Goal: Task Accomplishment & Management: Complete application form

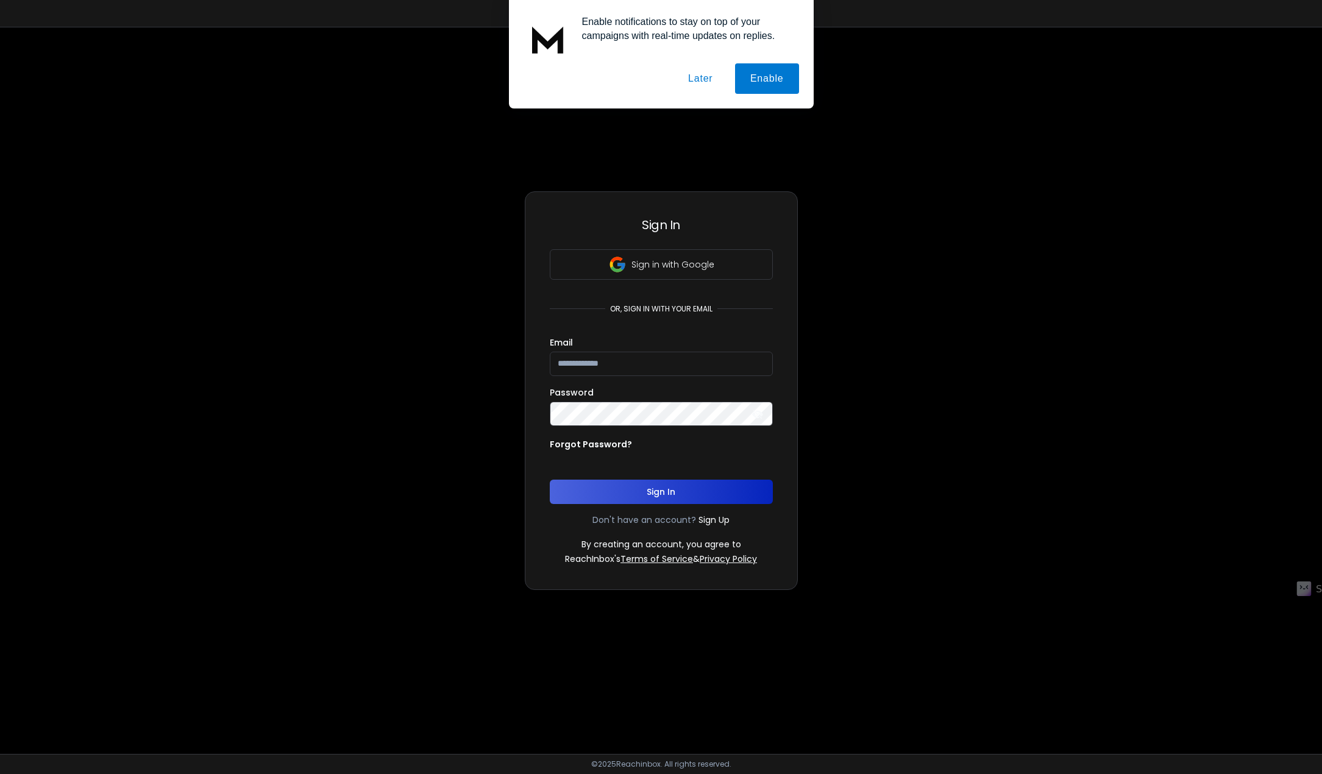
click at [698, 77] on button "Later" at bounding box center [700, 78] width 55 height 30
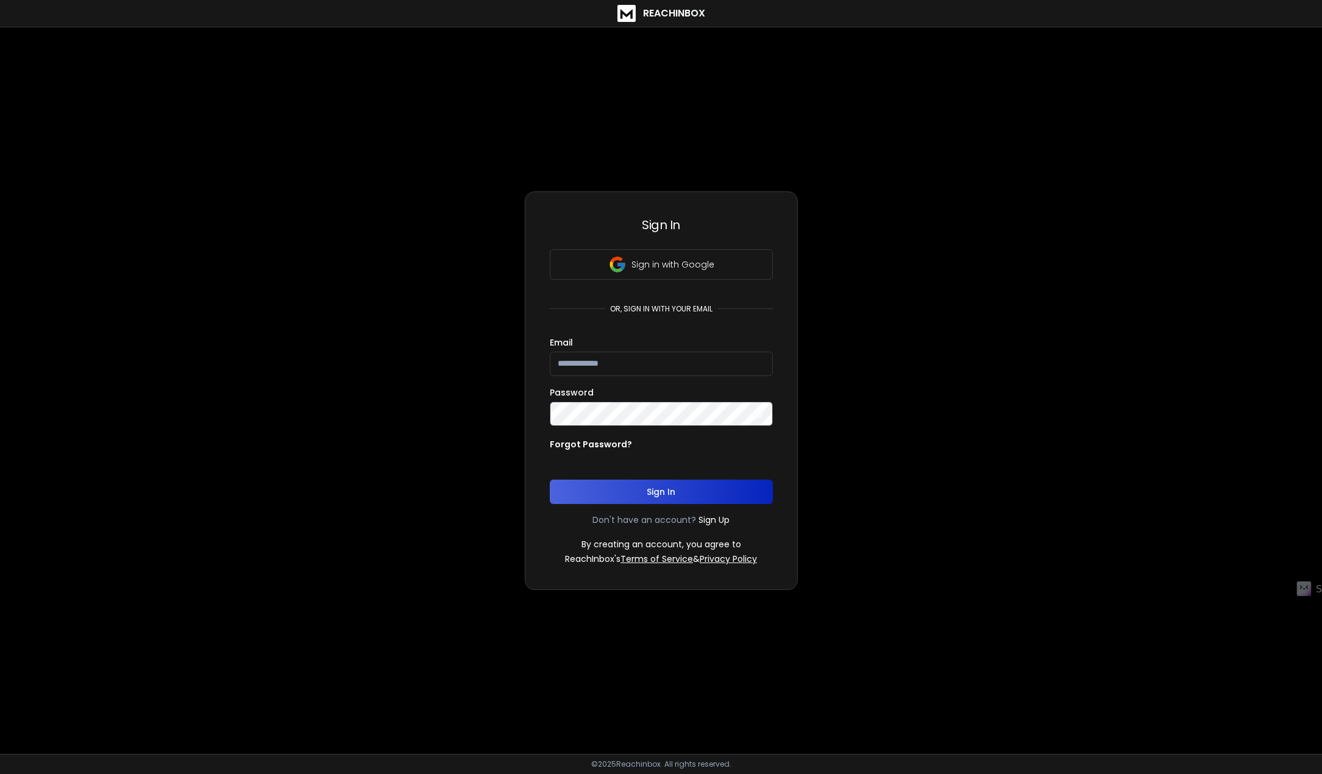
click at [670, 363] on input "email" at bounding box center [661, 364] width 223 height 24
paste input "**********"
type input "**********"
click at [669, 487] on button "Sign In" at bounding box center [661, 492] width 223 height 24
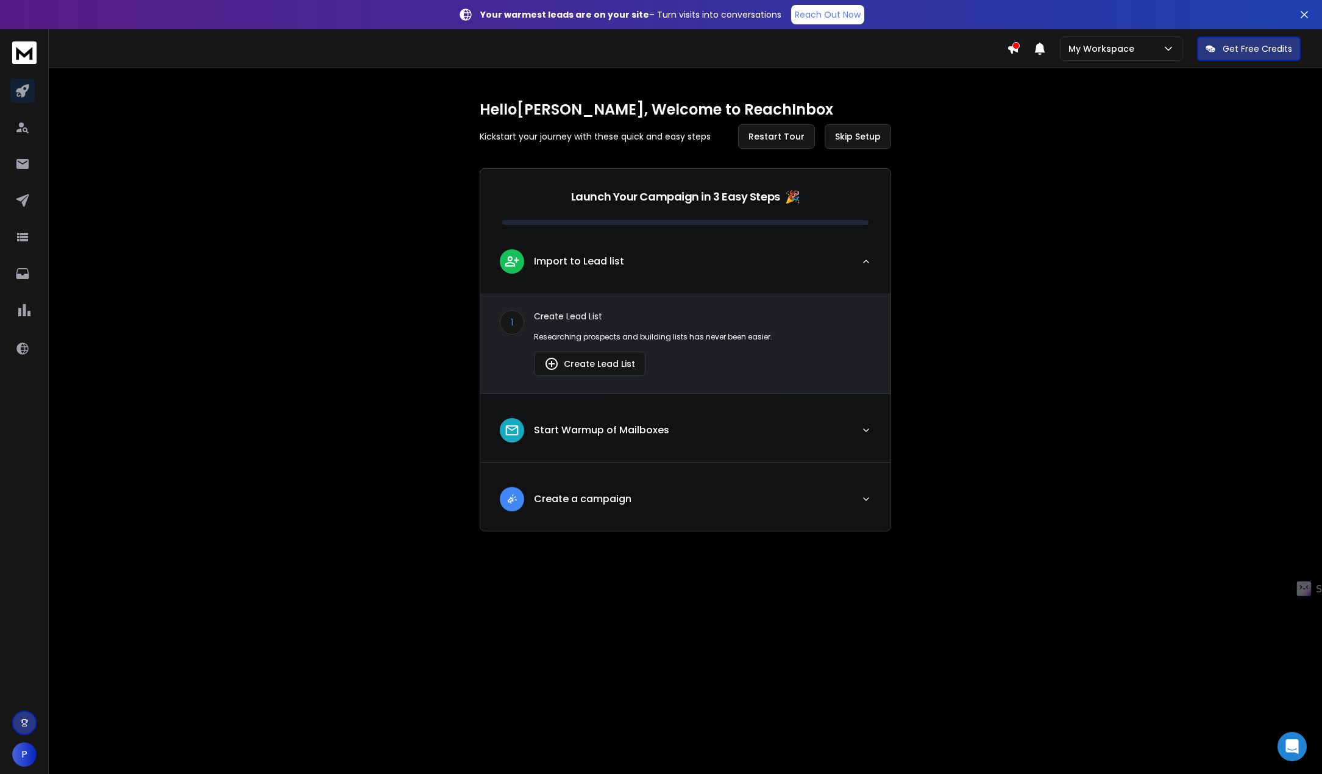
click at [873, 433] on button "Start Warmup of Mailboxes" at bounding box center [685, 435] width 410 height 54
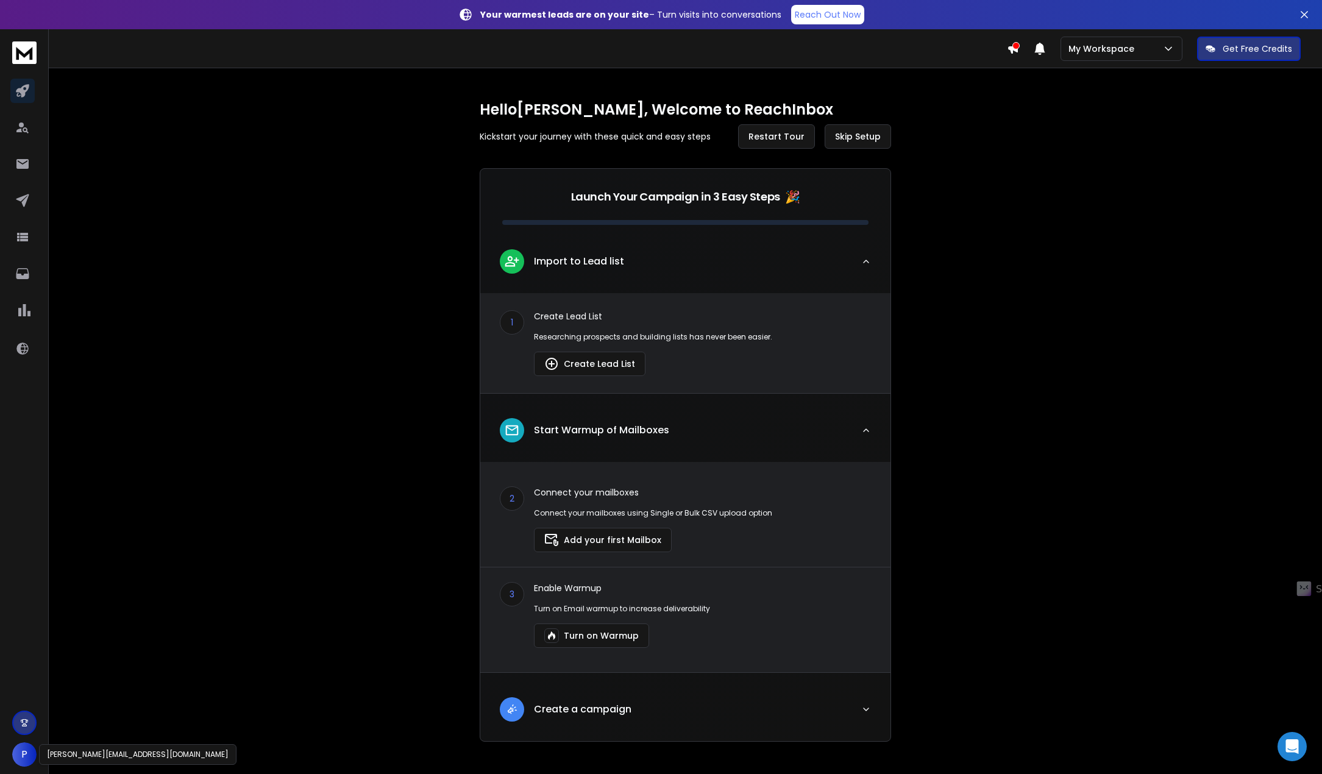
click at [21, 753] on span "P" at bounding box center [24, 754] width 24 height 24
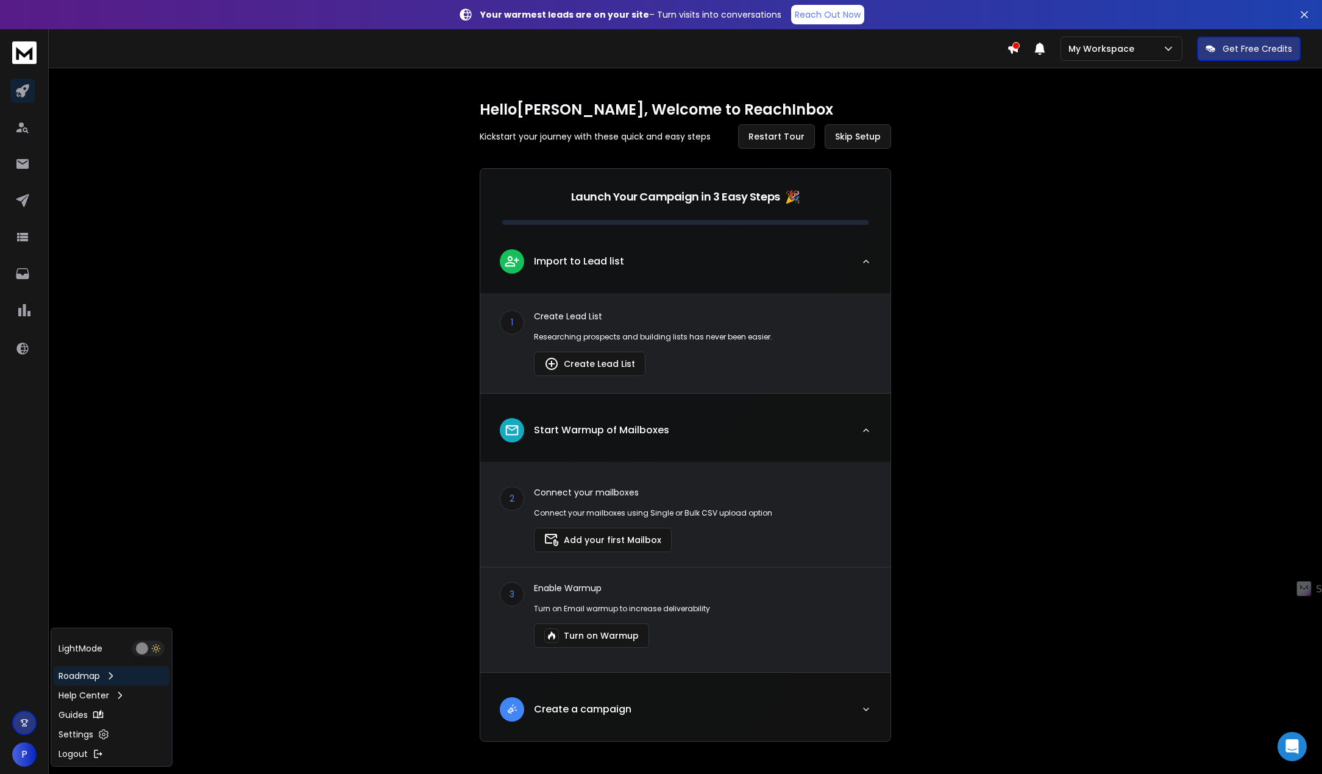
click at [145, 646] on button "button" at bounding box center [148, 648] width 33 height 16
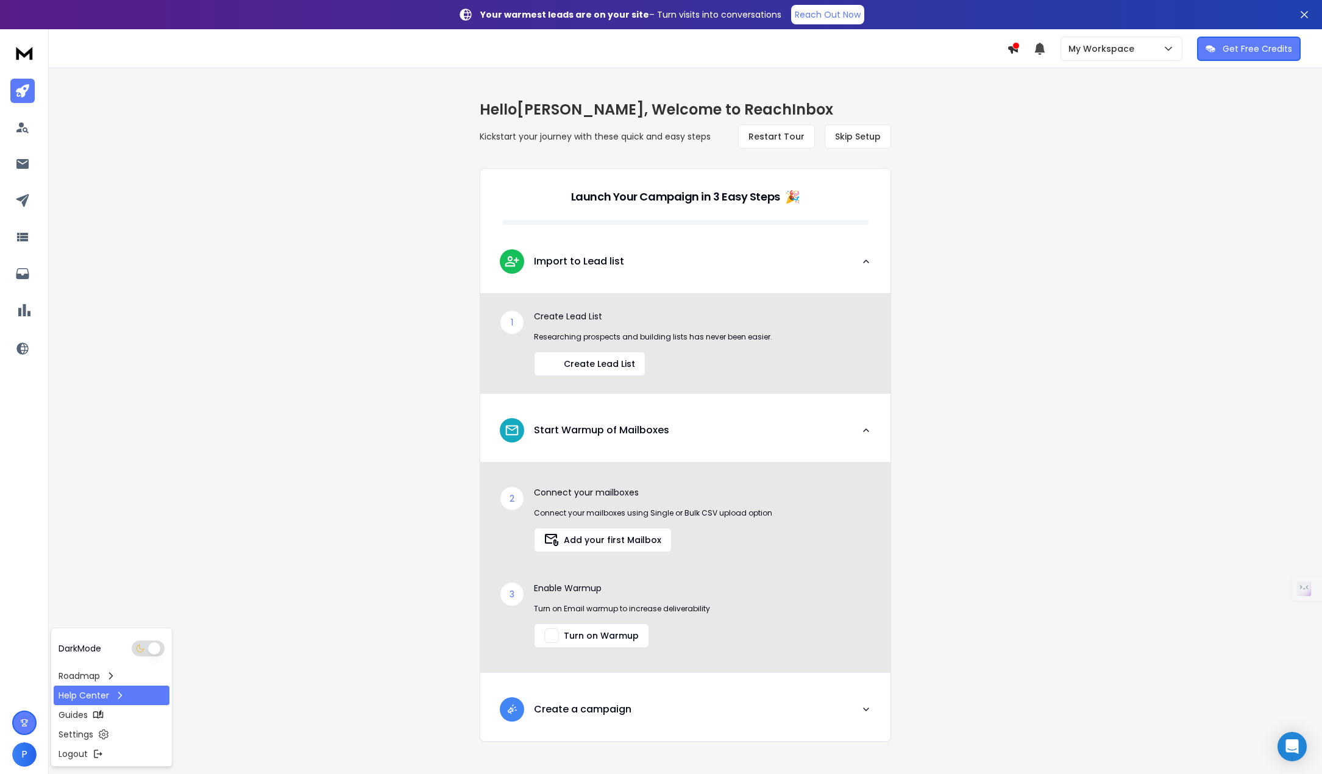
click at [103, 695] on p "Help Center" at bounding box center [83, 695] width 51 height 12
click at [1152, 43] on div "My Workspace" at bounding box center [1121, 49] width 106 height 12
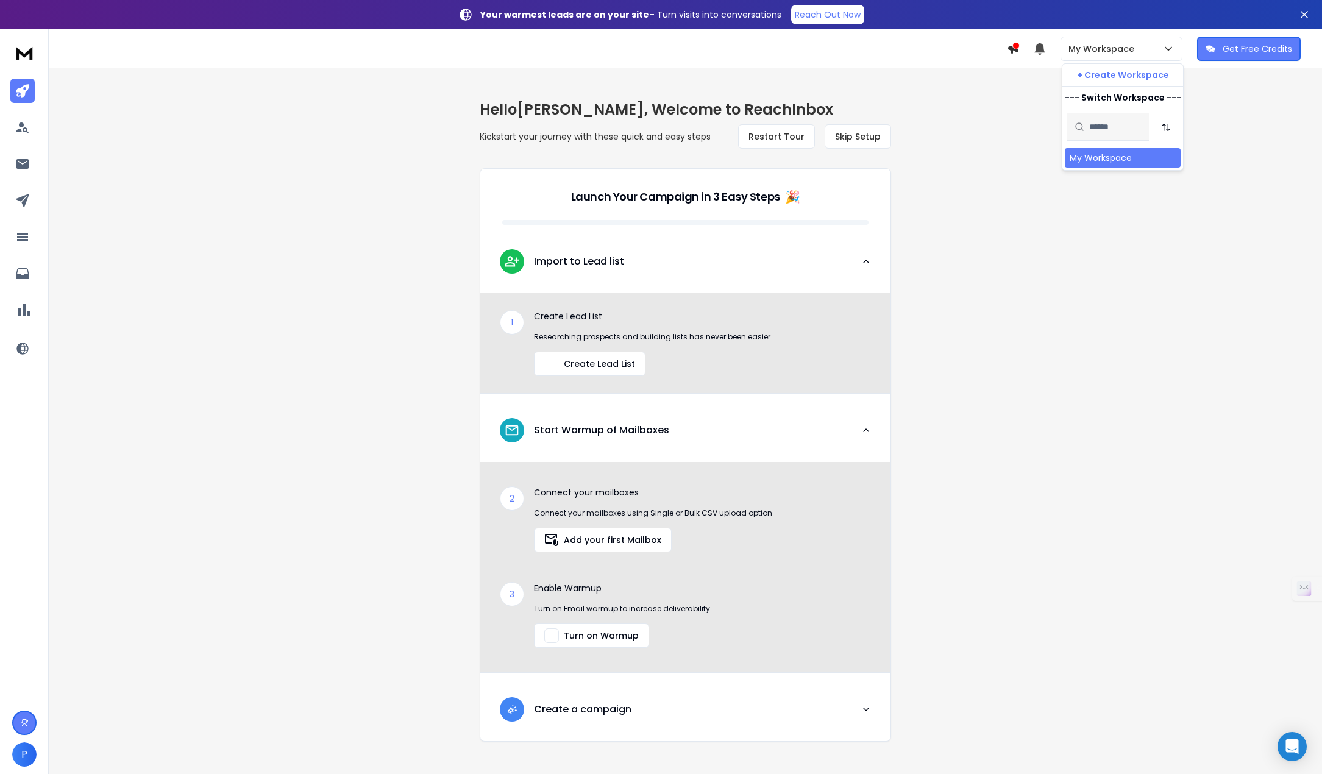
click at [1138, 503] on div "Hello [PERSON_NAME] , Welcome to ReachInbox Kickstart your journey with these q…" at bounding box center [685, 420] width 1234 height 681
click at [29, 122] on icon at bounding box center [22, 127] width 15 height 15
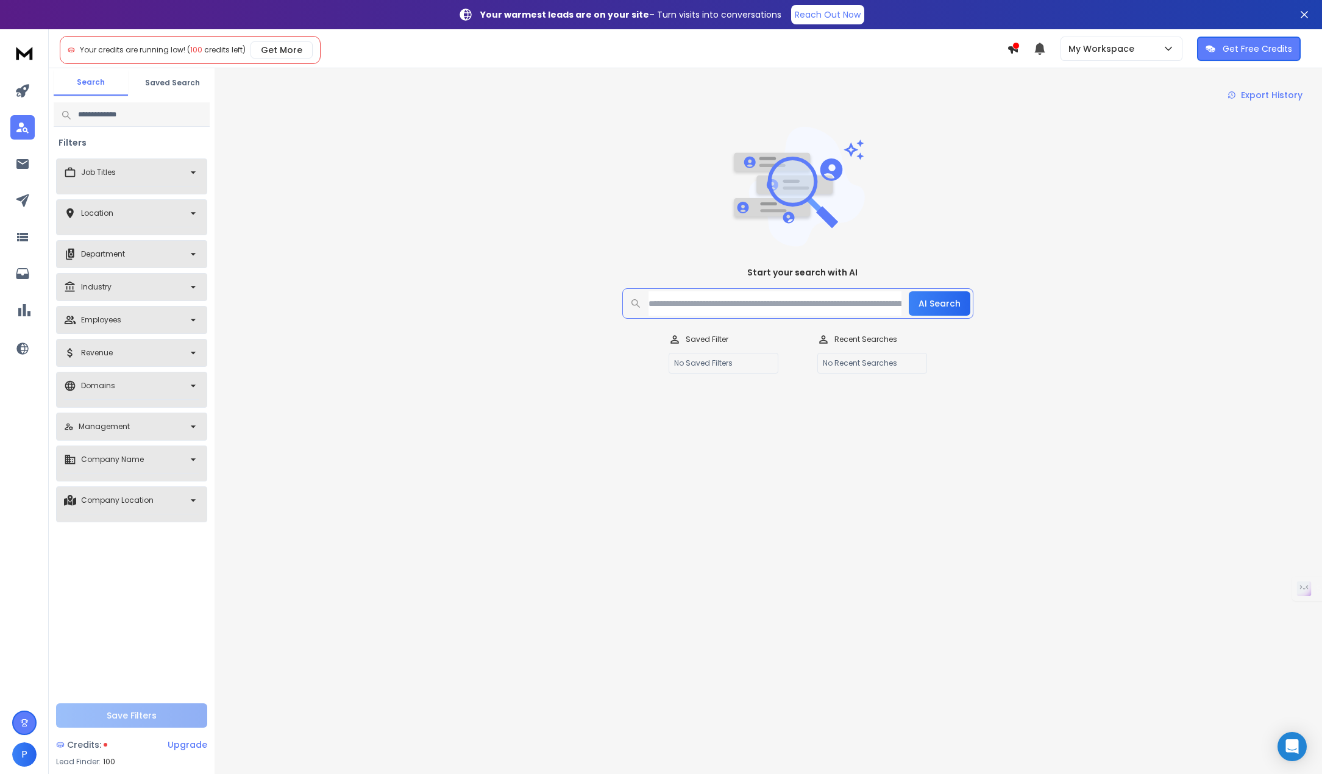
click at [145, 175] on div "Job Titles" at bounding box center [131, 172] width 135 height 12
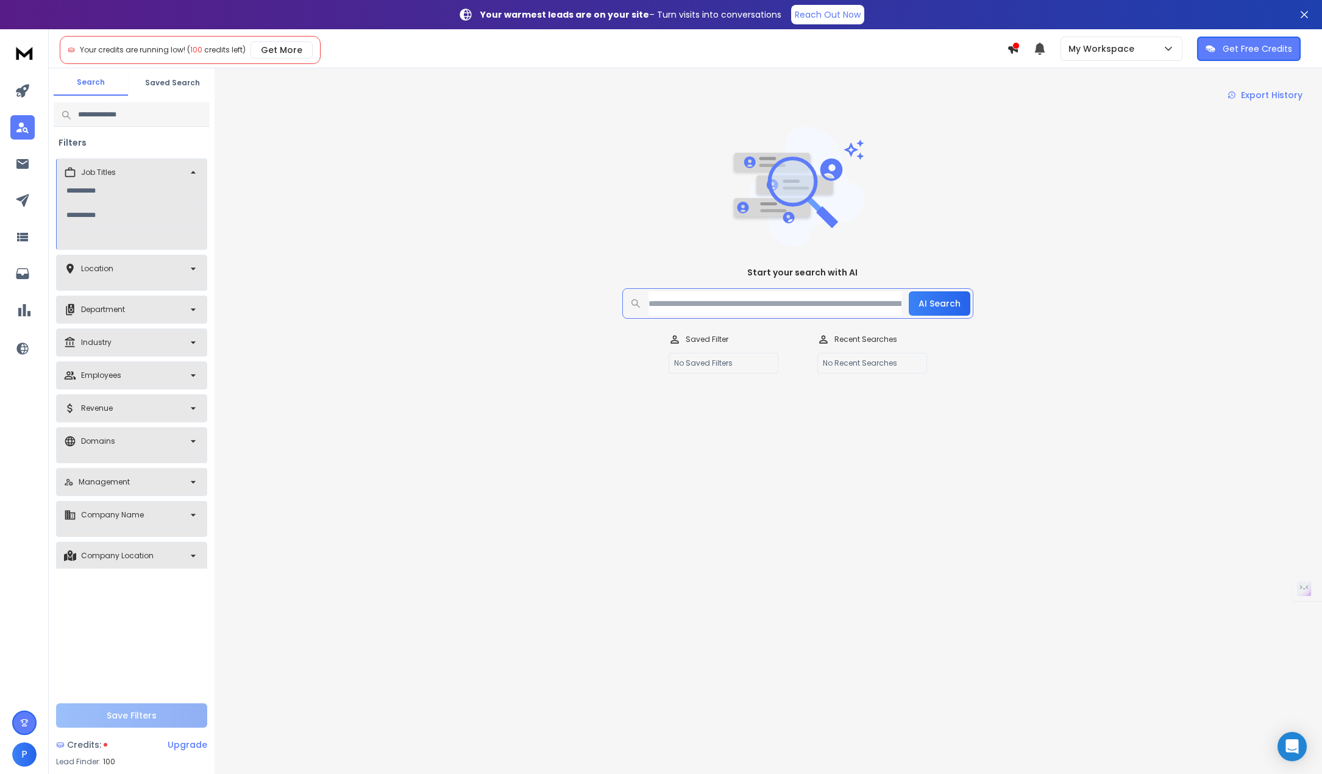
click at [145, 175] on div "Job Titles" at bounding box center [131, 172] width 135 height 12
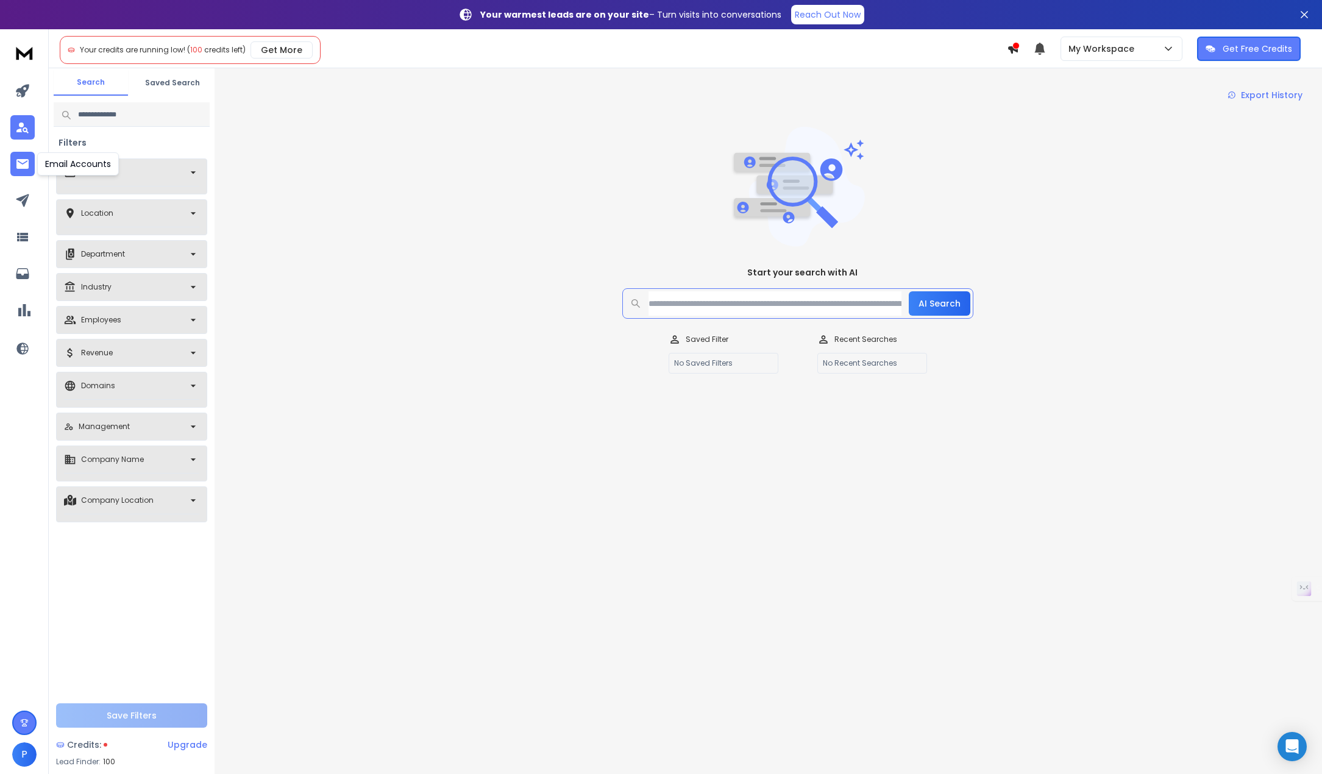
click at [28, 160] on icon at bounding box center [22, 164] width 12 height 10
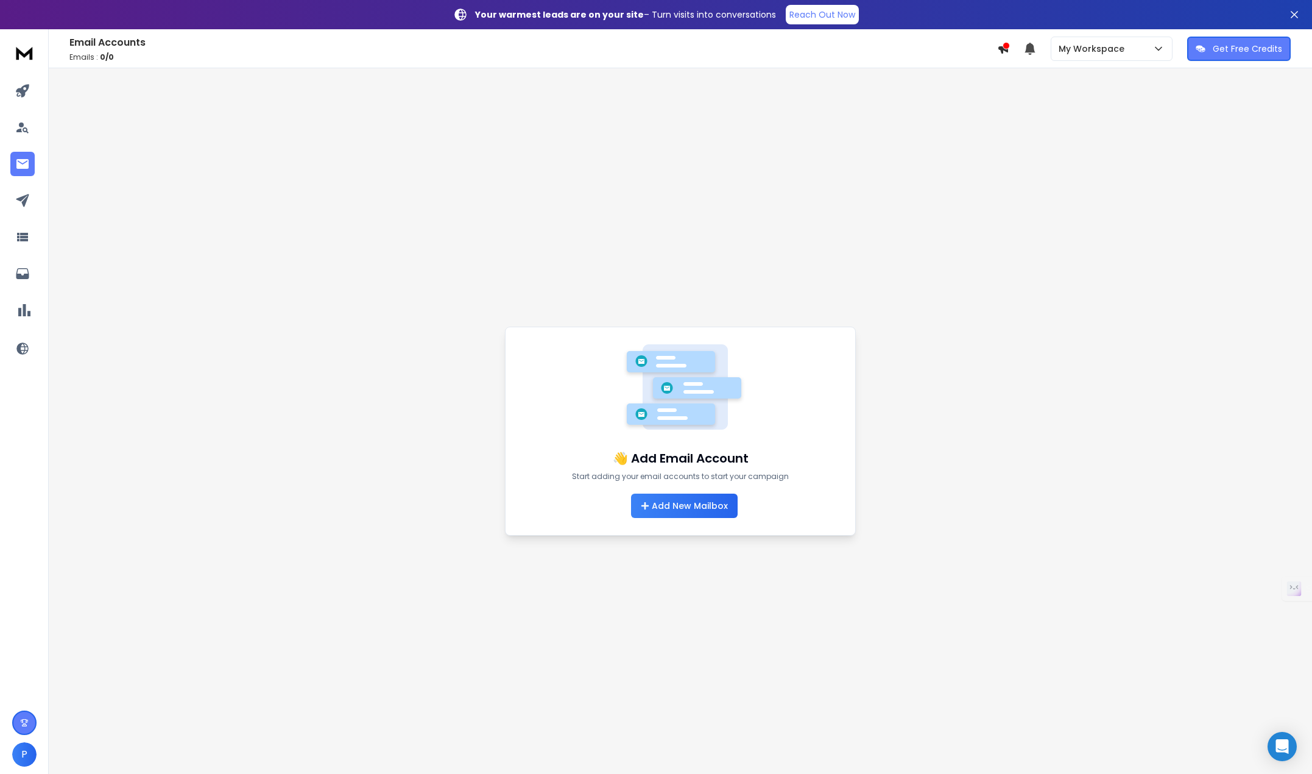
click at [40, 205] on div "P" at bounding box center [24, 403] width 49 height 749
click at [30, 199] on link at bounding box center [22, 200] width 24 height 24
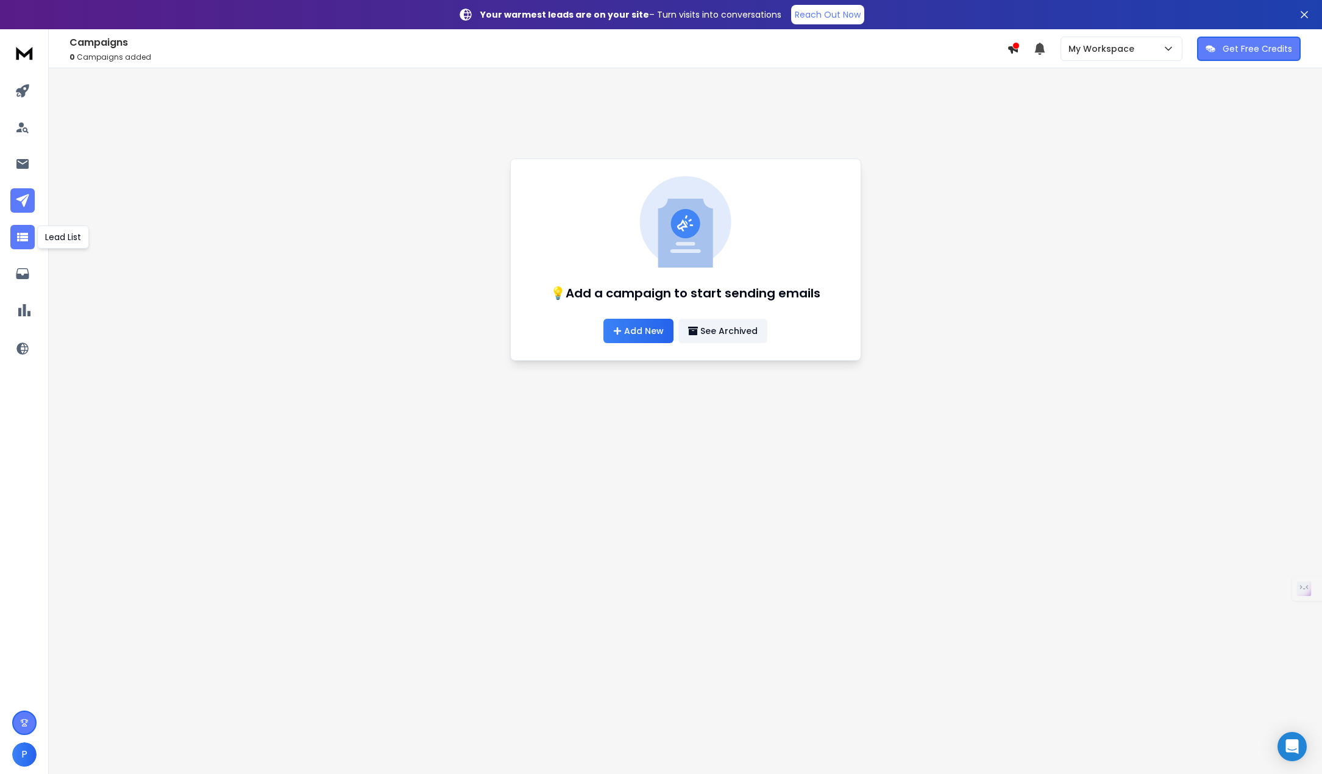
click at [34, 237] on link at bounding box center [22, 237] width 24 height 24
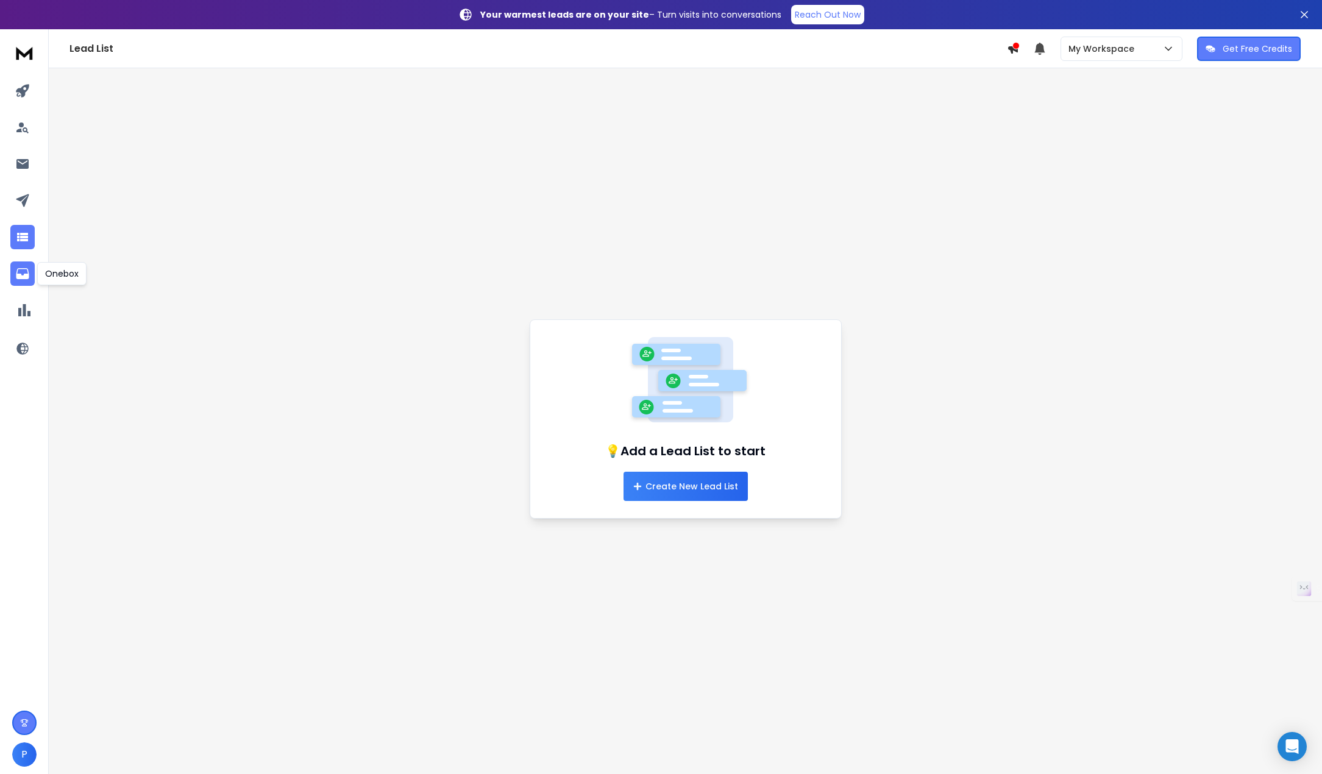
click at [22, 275] on icon at bounding box center [22, 273] width 13 height 11
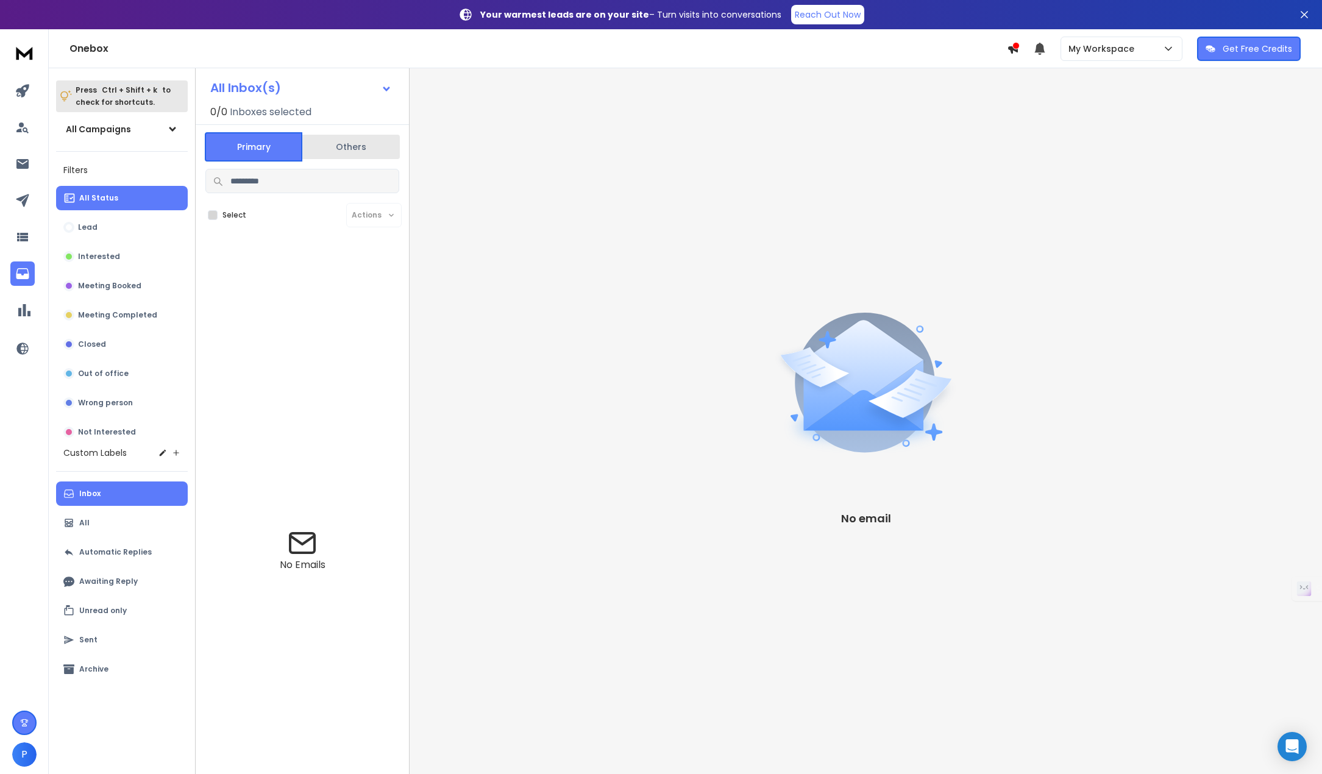
click at [26, 57] on img at bounding box center [24, 52] width 24 height 23
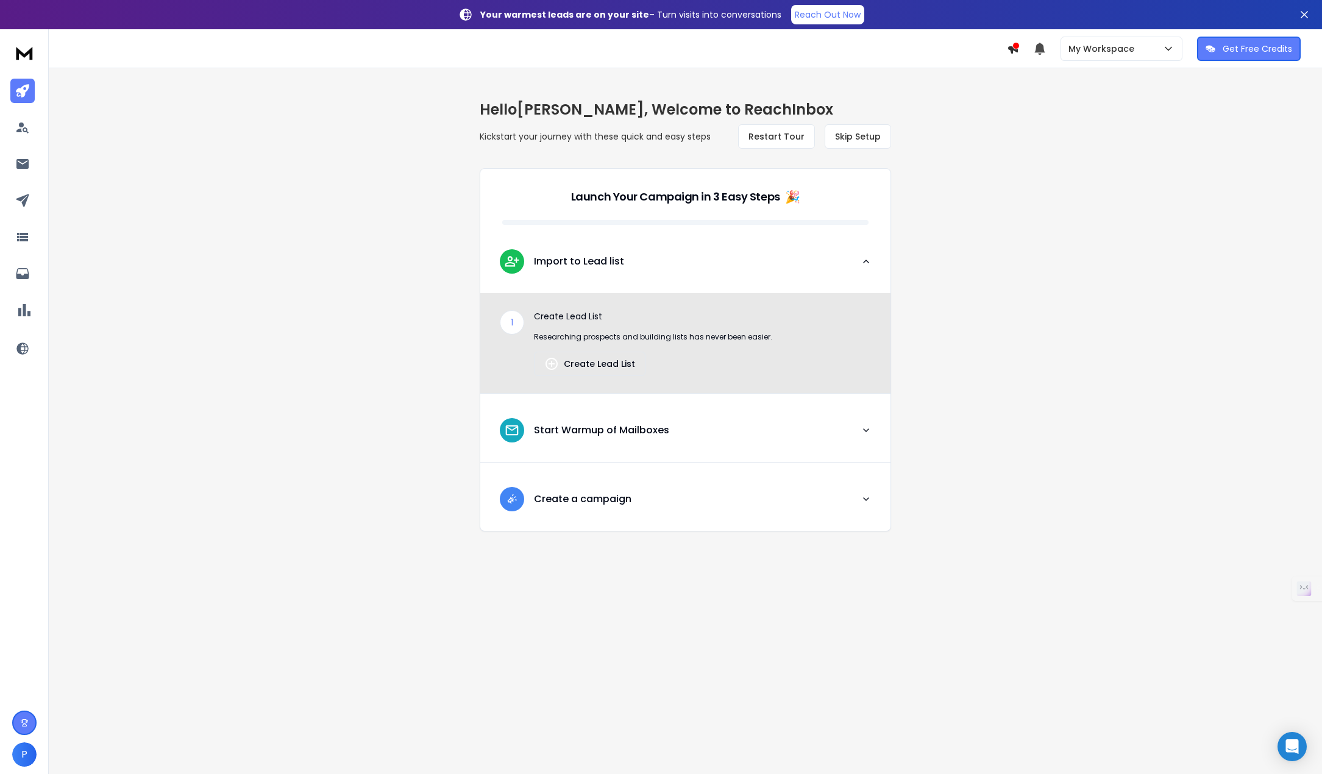
drag, startPoint x: 612, startPoint y: 361, endPoint x: 621, endPoint y: 358, distance: 10.2
click at [612, 361] on button "Create Lead List" at bounding box center [590, 364] width 112 height 24
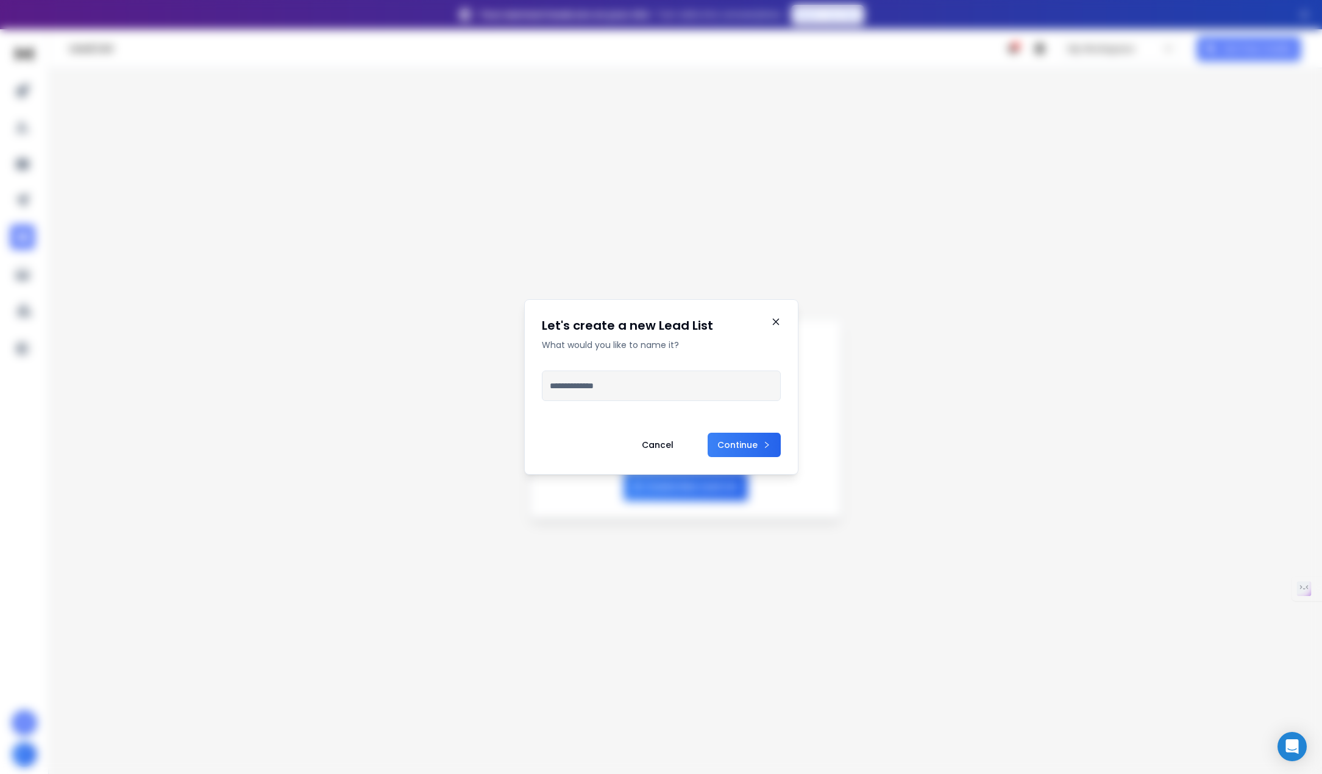
click at [622, 387] on input at bounding box center [661, 385] width 239 height 30
type input "*"
type input "***"
click at [757, 444] on button "Continue" at bounding box center [743, 445] width 73 height 24
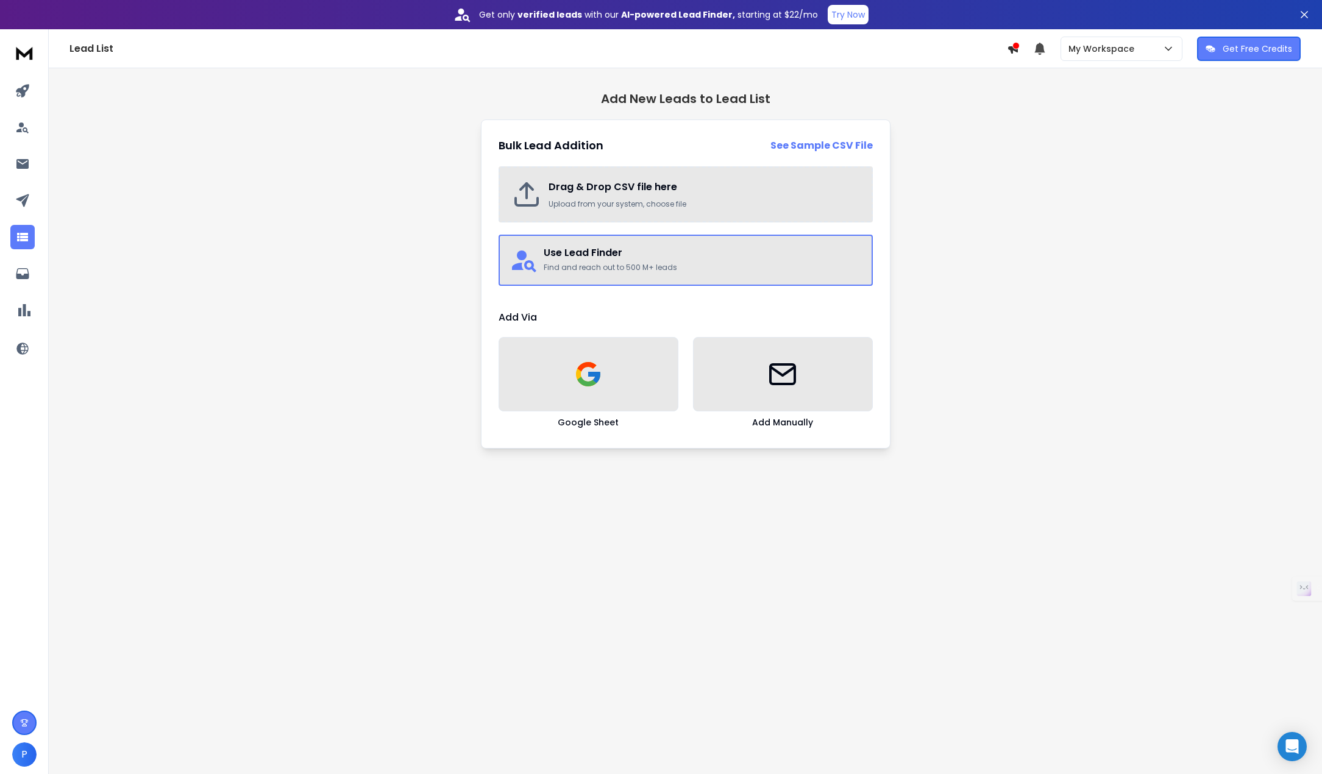
click at [649, 261] on div "Use Lead Finder Find and reach out to 500 M+ leads" at bounding box center [703, 260] width 318 height 29
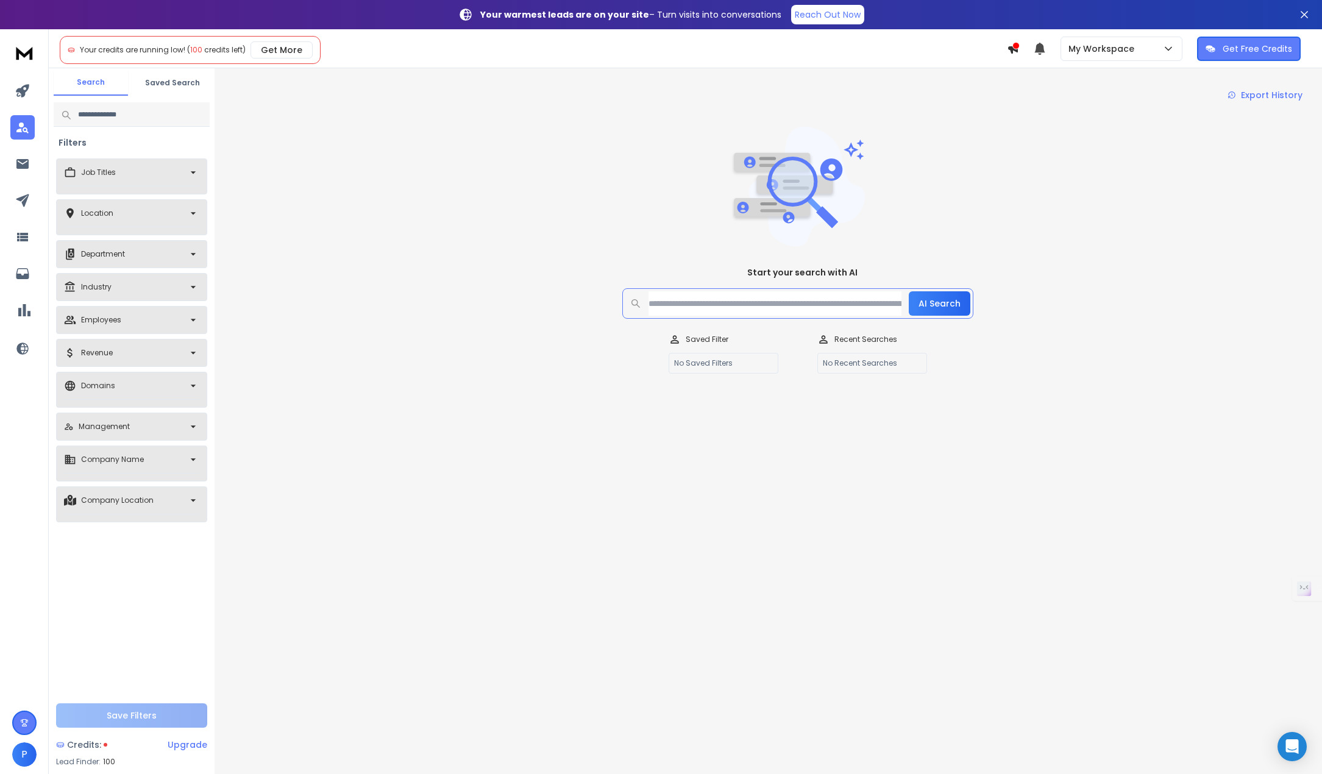
click at [160, 119] on input at bounding box center [132, 114] width 156 height 24
